Goal: Communication & Community: Answer question/provide support

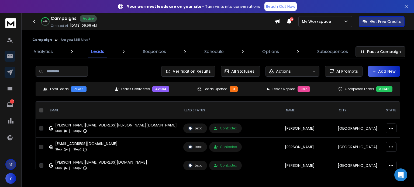
click at [6, 55] on link at bounding box center [10, 56] width 11 height 11
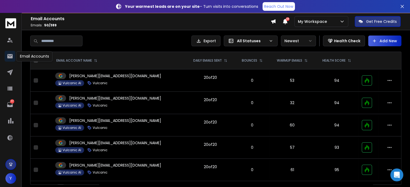
click at [141, 39] on div at bounding box center [109, 41] width 158 height 11
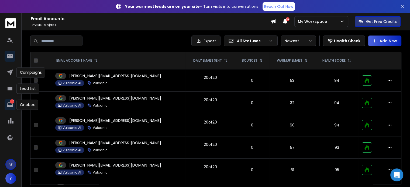
click at [11, 104] on p "117" at bounding box center [12, 102] width 4 height 4
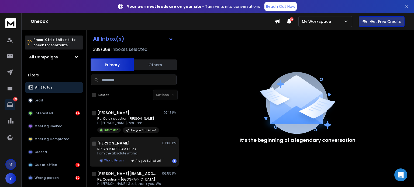
click at [159, 153] on p "I am the absolute wrong" at bounding box center [129, 154] width 65 height 4
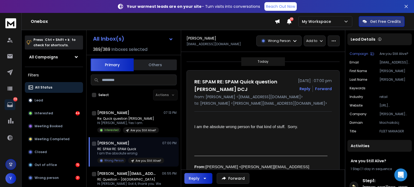
scroll to position [27, 0]
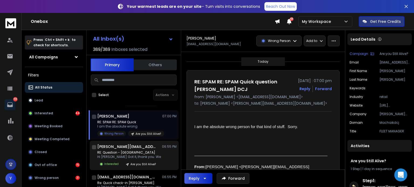
click at [143, 143] on div "[PERSON_NAME][EMAIL_ADDRESS][DOMAIN_NAME] 06:55 PM RE: Question - [GEOGRAPHIC_D…" at bounding box center [134, 155] width 89 height 29
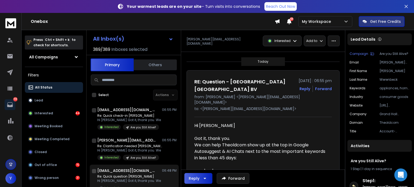
scroll to position [54, 0]
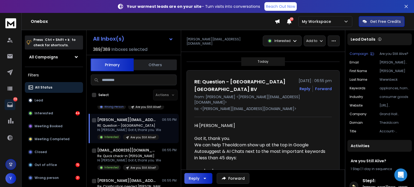
click at [138, 130] on p "Hi [PERSON_NAME] Got it, thank you. We" at bounding box center [129, 130] width 64 height 4
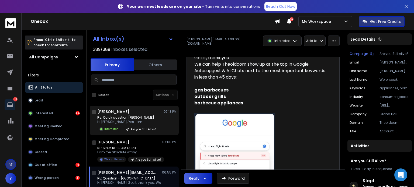
scroll to position [0, 0]
click at [142, 120] on p "Re: Quick question [PERSON_NAME]" at bounding box center [128, 119] width 62 height 4
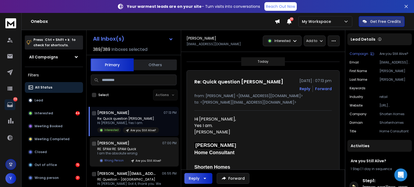
click at [137, 148] on p "RE: SPAM RE: SPAM Quick" at bounding box center [129, 149] width 65 height 4
